Goal: Task Accomplishment & Management: Use online tool/utility

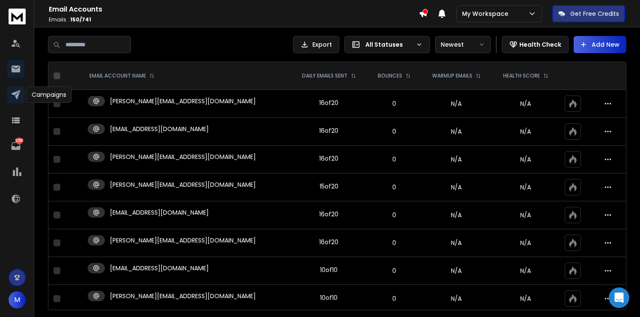
click at [21, 90] on link at bounding box center [15, 94] width 17 height 17
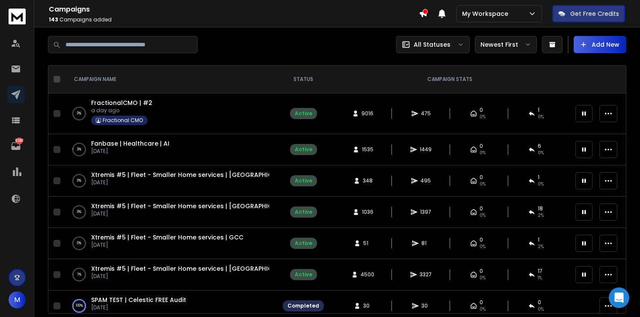
click at [110, 42] on input at bounding box center [123, 44] width 150 height 17
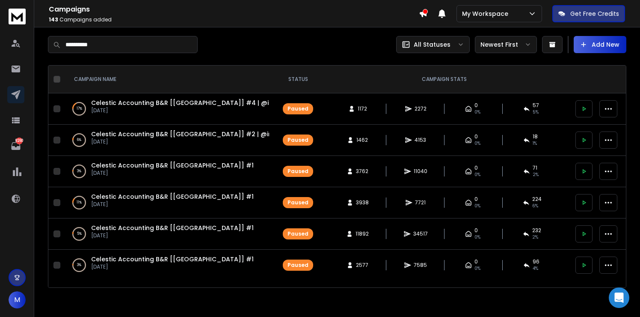
type input "**********"
click at [140, 224] on span "Celestic Accounting B&R [[GEOGRAPHIC_DATA]] #1" at bounding box center [172, 227] width 163 height 9
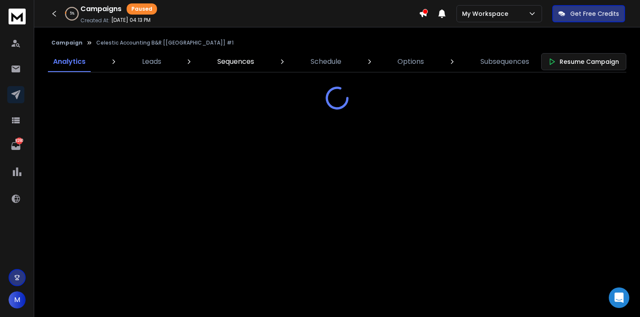
click at [256, 64] on link "Sequences" at bounding box center [235, 61] width 47 height 21
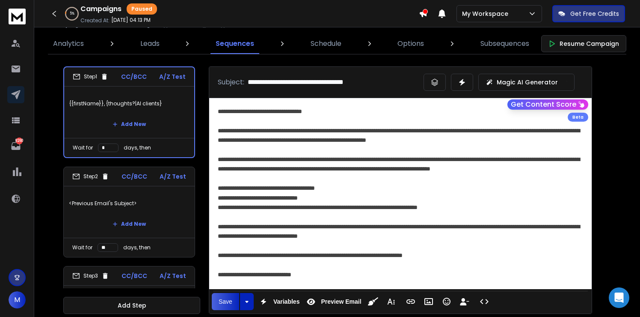
scroll to position [27, 0]
